Goal: Find specific page/section: Find specific page/section

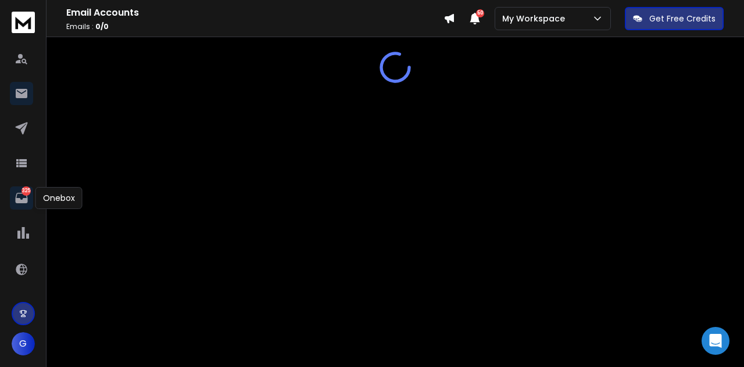
click at [25, 196] on p "325" at bounding box center [25, 190] width 9 height 9
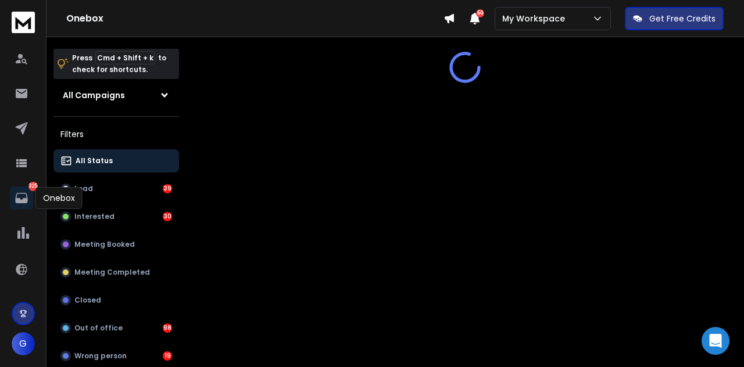
click at [485, 11] on div "50 My Workspace Get Free Credits" at bounding box center [583, 18] width 280 height 23
click at [482, 14] on body "Get only verified leads with our AI-powered Lead Finder, starting at $22/mo Try…" at bounding box center [372, 183] width 744 height 367
click at [479, 16] on span "50" at bounding box center [480, 13] width 8 height 8
